Goal: Task Accomplishment & Management: Manage account settings

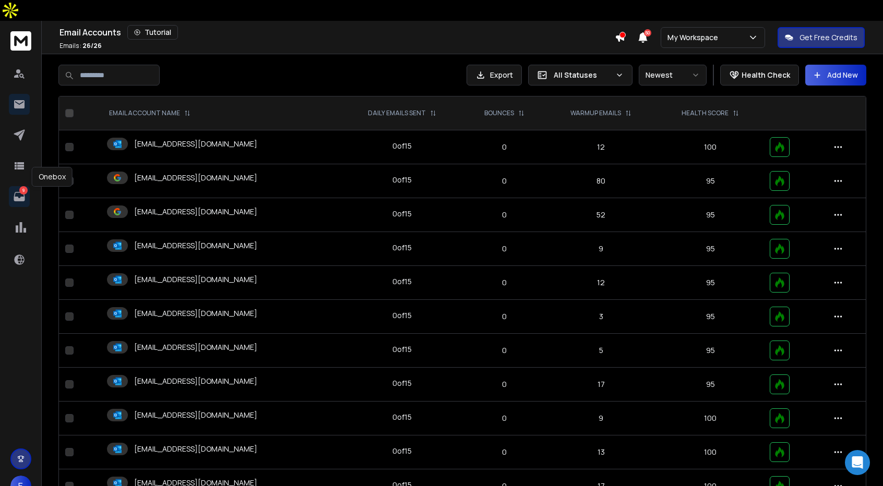
click at [20, 190] on icon at bounding box center [19, 196] width 13 height 13
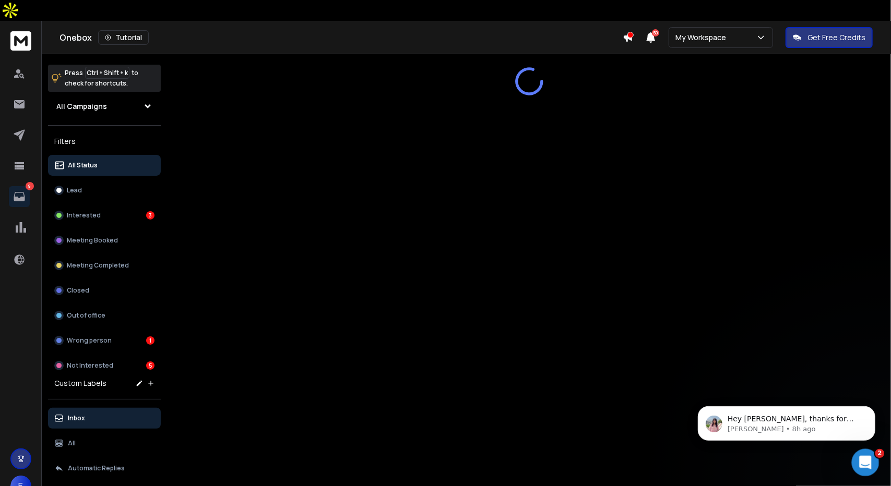
click at [868, 461] on icon "Open Intercom Messenger" at bounding box center [863, 461] width 17 height 17
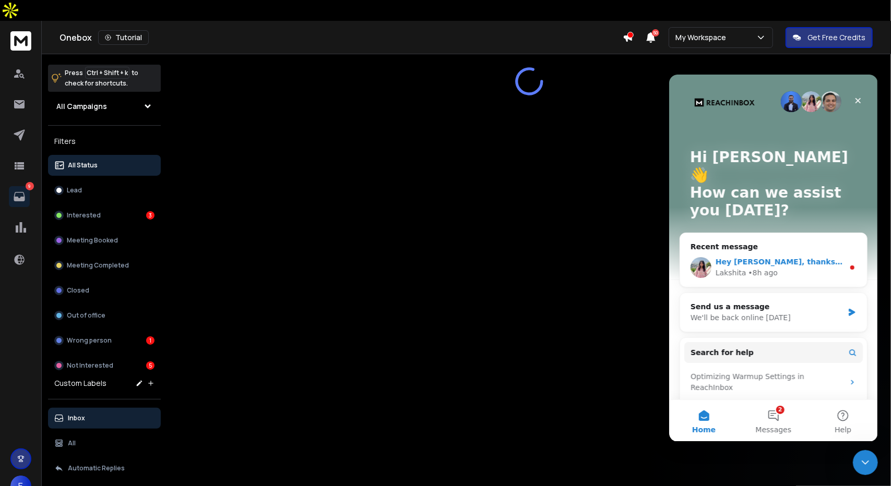
click at [774, 267] on div "[PERSON_NAME] • 8h ago" at bounding box center [779, 272] width 128 height 11
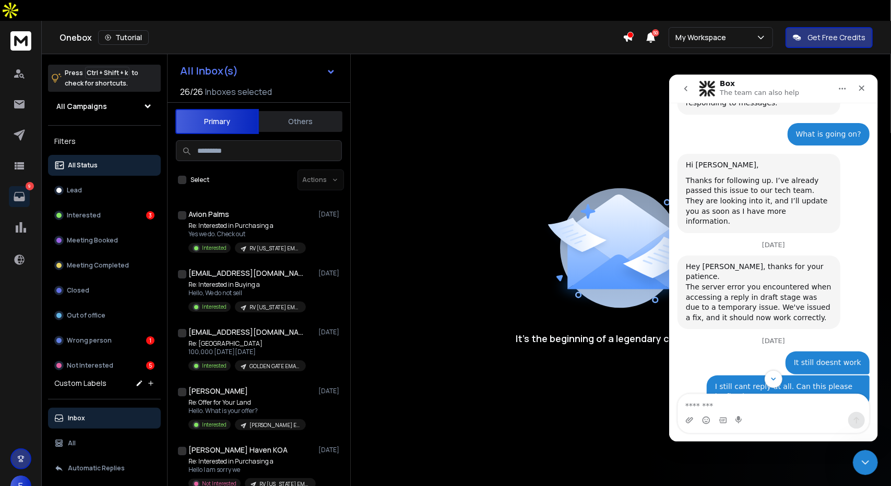
scroll to position [781, 0]
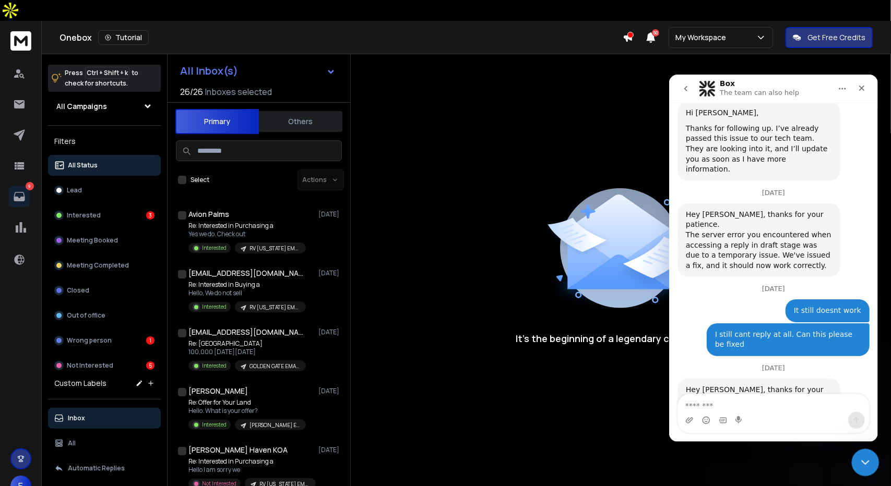
click at [864, 465] on icon "Close Intercom Messenger" at bounding box center [863, 461] width 13 height 13
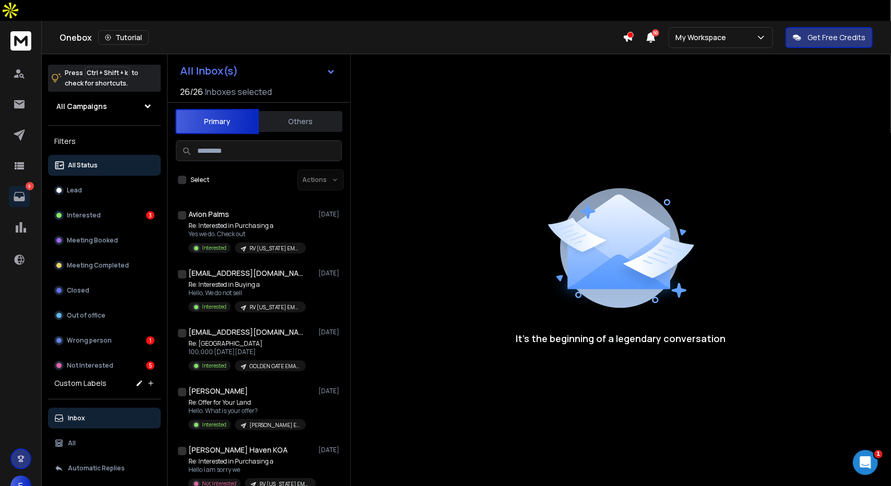
click at [302, 110] on button "Others" at bounding box center [300, 121] width 83 height 23
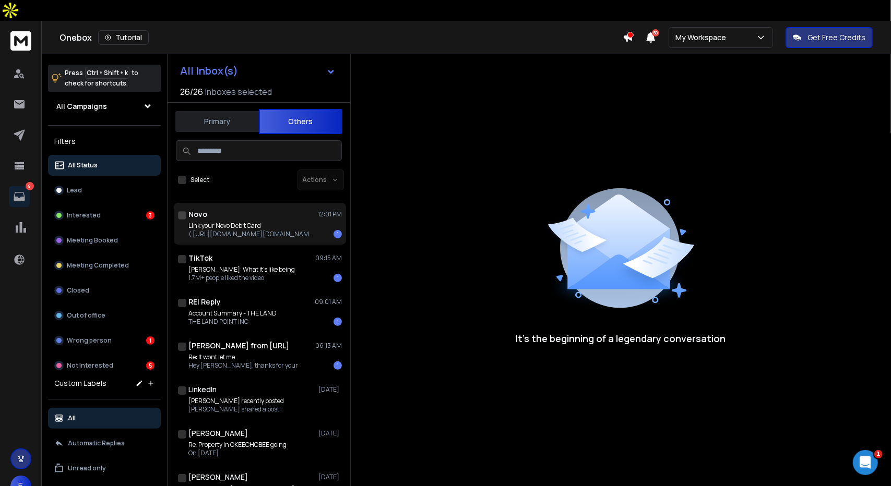
click at [290, 222] on p "Link your Novo Debit Card" at bounding box center [250, 226] width 125 height 8
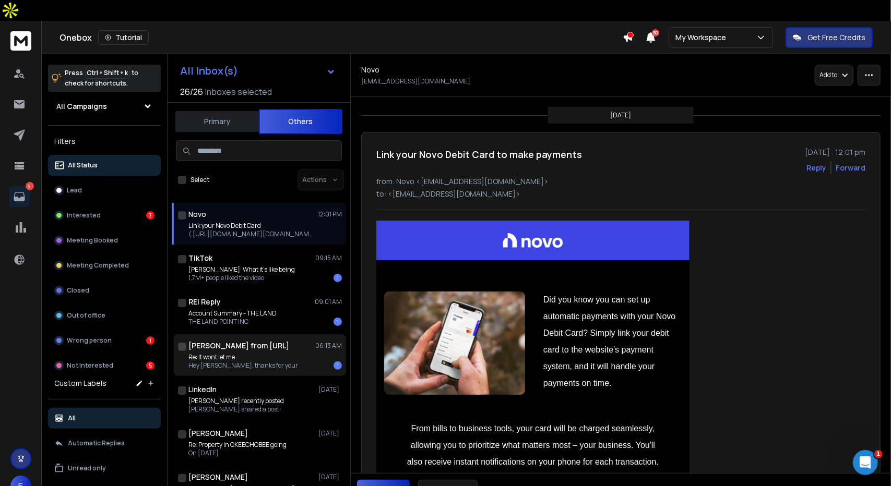
click at [288, 353] on div "Re: It wont let me Hey [PERSON_NAME], thanks for your 1" at bounding box center [264, 361] width 153 height 17
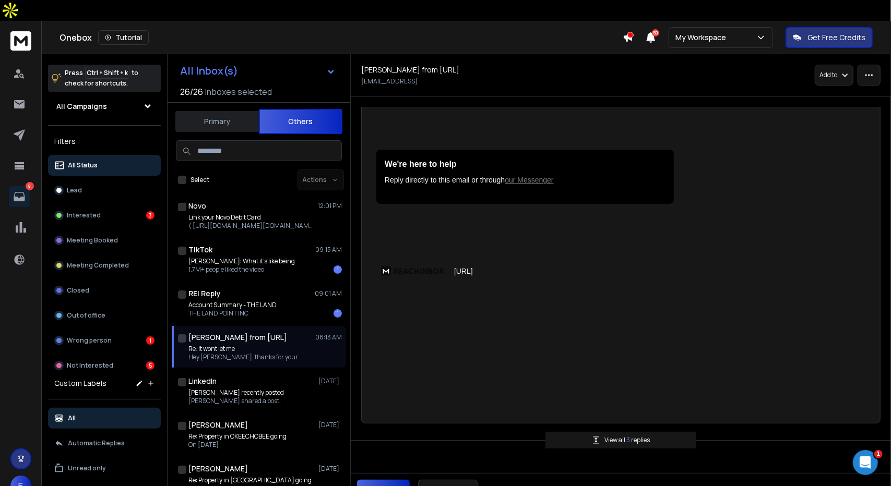
scroll to position [0, 0]
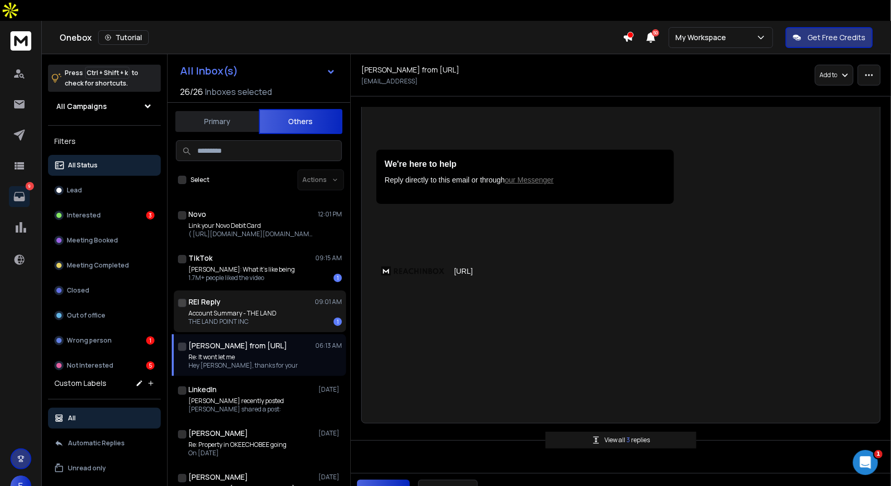
click at [266, 309] on p "Account Summary - THE LAND" at bounding box center [232, 313] width 88 height 8
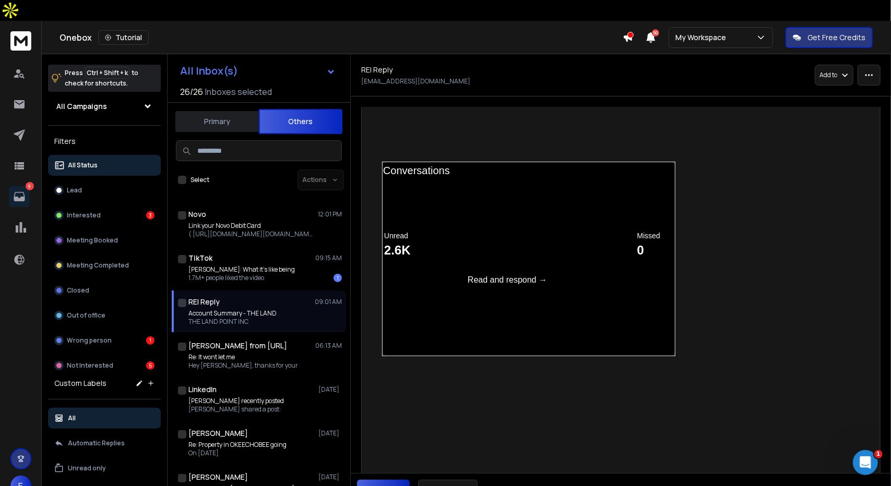
scroll to position [470, 0]
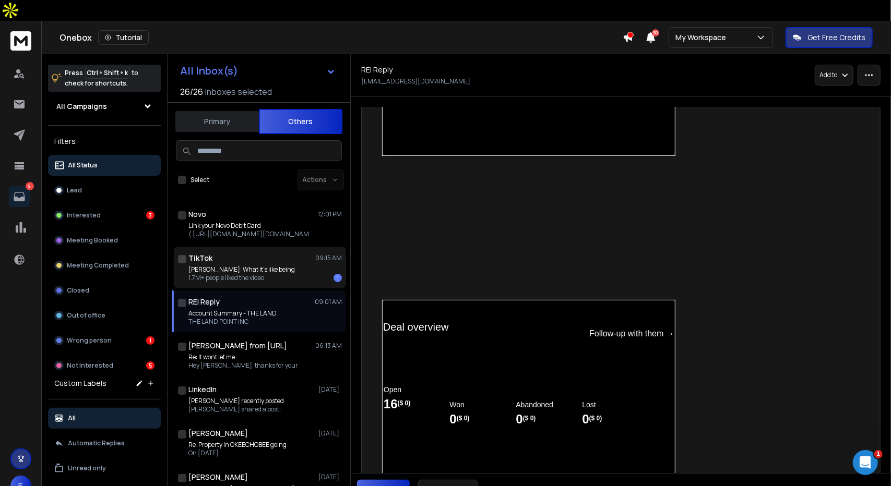
click at [247, 274] on p "1.7M+ people liked the video" at bounding box center [241, 278] width 106 height 8
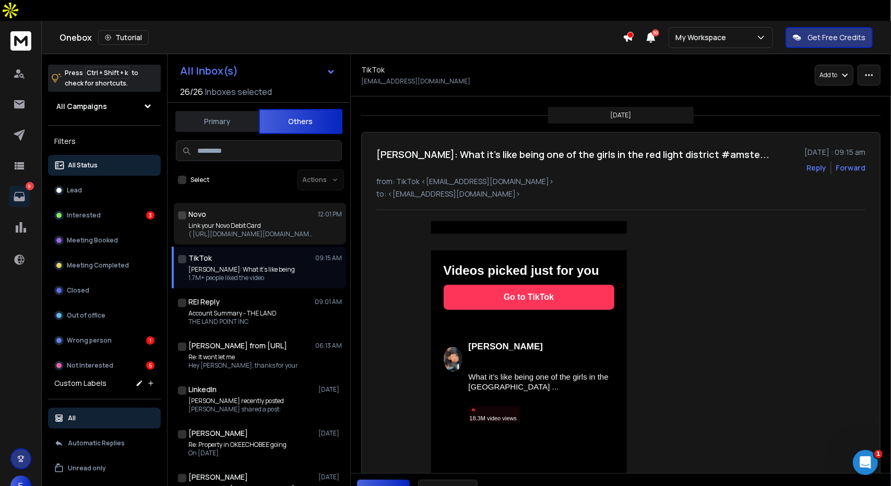
click at [253, 230] on p "( [URL][DOMAIN_NAME][DOMAIN_NAME] )Did you know you can" at bounding box center [250, 234] width 125 height 8
